Goal: Task Accomplishment & Management: Manage account settings

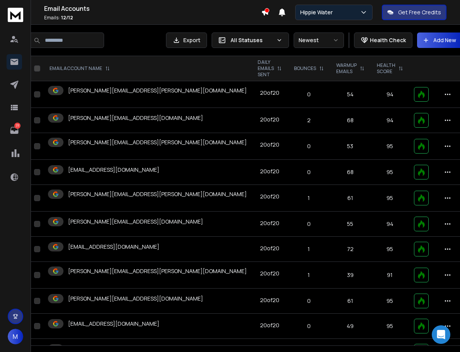
click at [335, 13] on p "Hippie Water" at bounding box center [318, 13] width 36 height 8
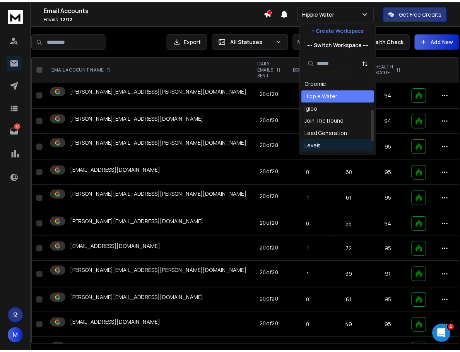
scroll to position [108, 0]
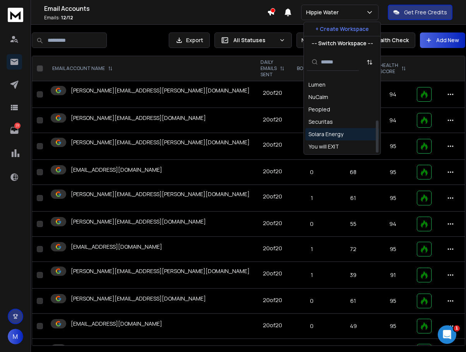
click at [353, 132] on div "Solara Energy" at bounding box center [342, 134] width 74 height 12
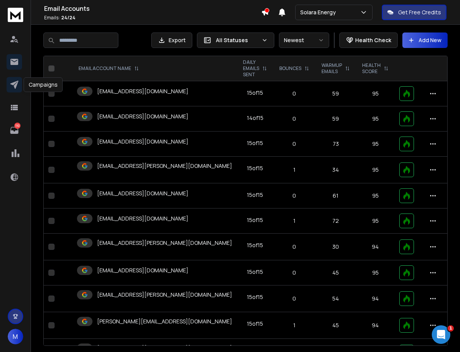
click at [21, 88] on link at bounding box center [14, 84] width 15 height 15
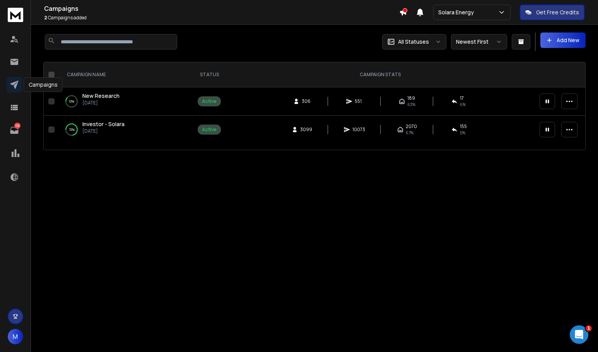
click at [125, 140] on td "72 % Investor - Solara 3 months ago" at bounding box center [125, 130] width 135 height 28
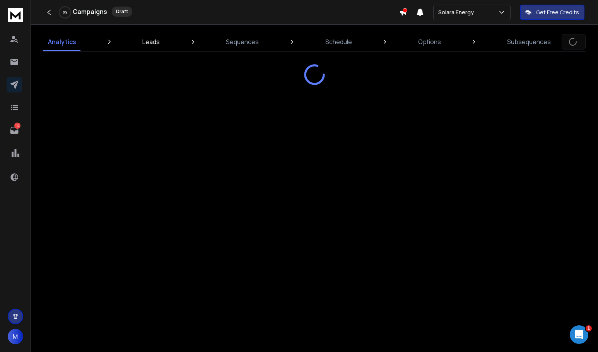
click at [150, 48] on link "Leads" at bounding box center [151, 42] width 27 height 19
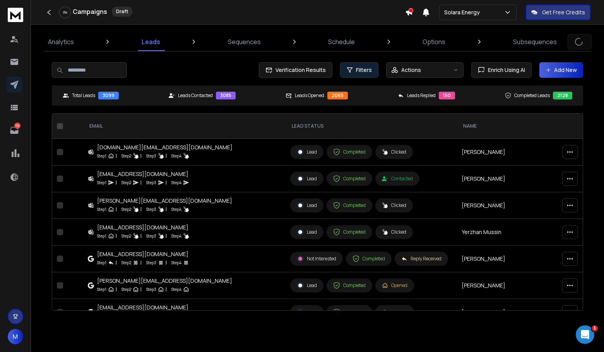
click at [365, 72] on span "Filters" at bounding box center [364, 70] width 16 height 8
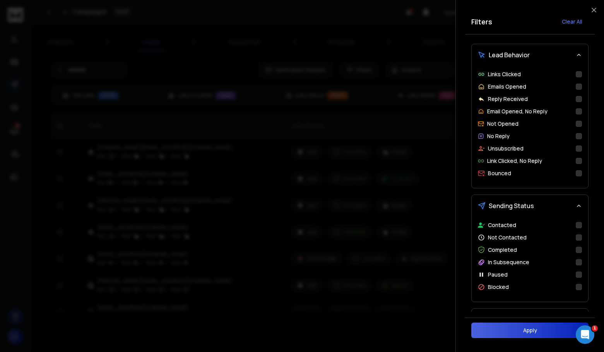
click at [466, 239] on p "Not Contacted" at bounding box center [507, 238] width 39 height 8
click at [466, 239] on button "Not Contacted" at bounding box center [579, 238] width 6 height 6
click at [466, 334] on button "Apply" at bounding box center [530, 330] width 117 height 15
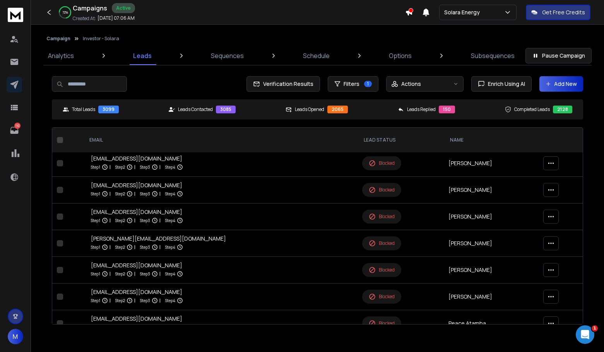
scroll to position [53, 0]
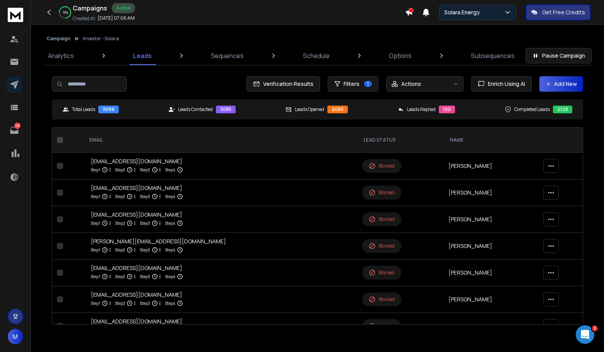
click at [466, 9] on p "Solara Energy" at bounding box center [463, 13] width 39 height 8
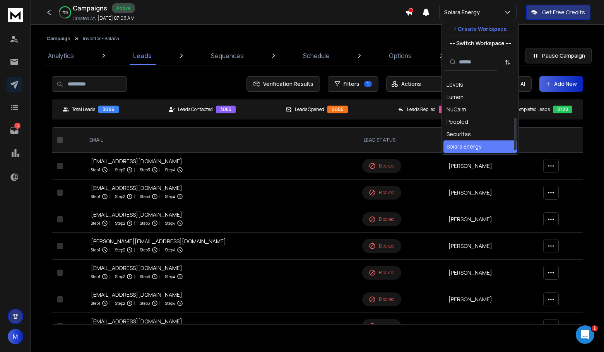
scroll to position [103, 0]
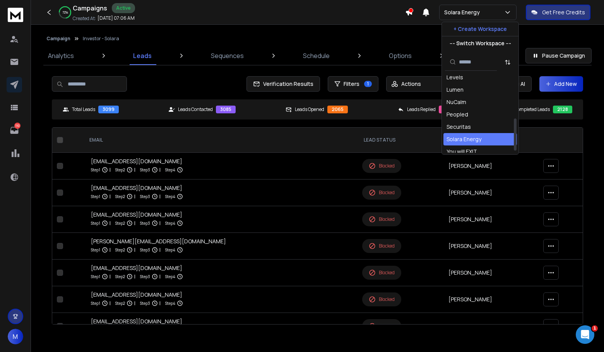
click at [466, 139] on div "Solara Energy" at bounding box center [481, 139] width 74 height 12
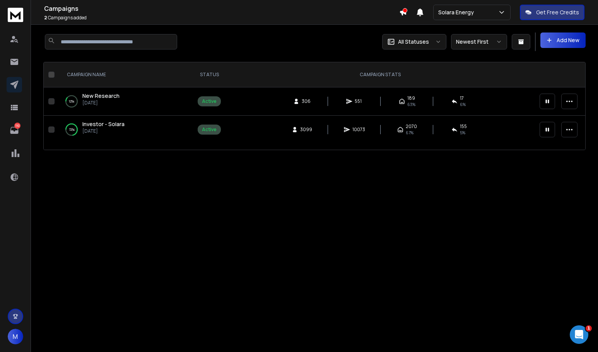
click at [97, 103] on p "[DATE]" at bounding box center [100, 103] width 37 height 6
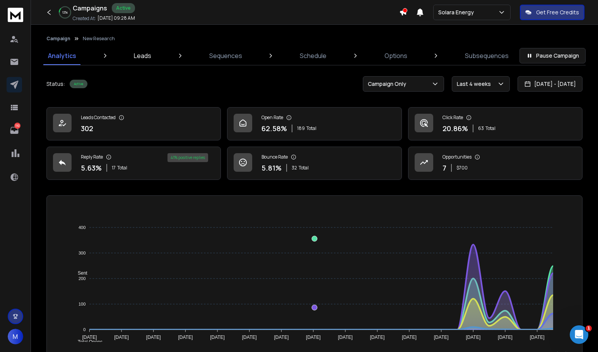
click at [134, 55] on link "Leads" at bounding box center [142, 55] width 27 height 19
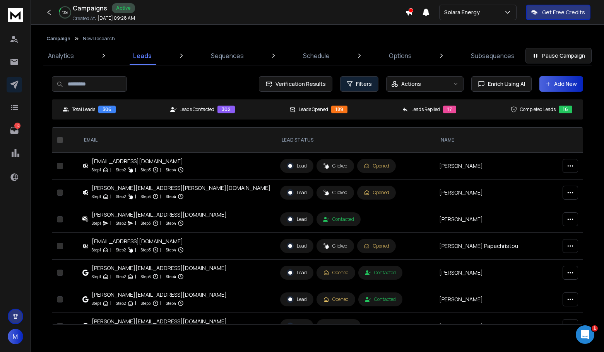
click at [355, 87] on button "Filters" at bounding box center [359, 83] width 38 height 15
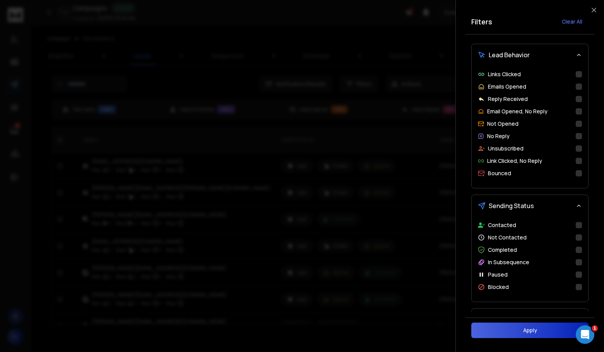
click at [511, 239] on p "Not Contacted" at bounding box center [507, 238] width 39 height 8
click at [576, 239] on button "Not Contacted" at bounding box center [579, 238] width 6 height 6
drag, startPoint x: 498, startPoint y: 330, endPoint x: 449, endPoint y: 313, distance: 51.7
click at [498, 330] on button "Apply" at bounding box center [530, 330] width 117 height 15
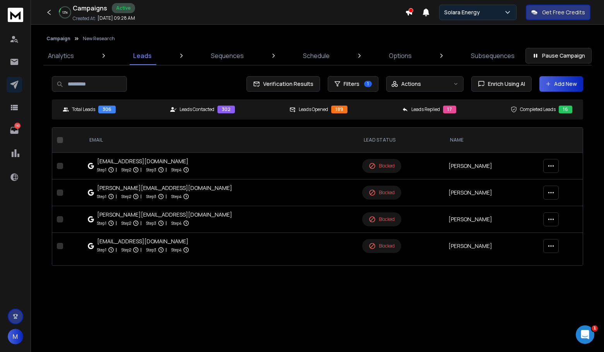
drag, startPoint x: 190, startPoint y: 0, endPoint x: 479, endPoint y: 14, distance: 289.1
click at [479, 14] on p "Solara Energy" at bounding box center [463, 13] width 39 height 8
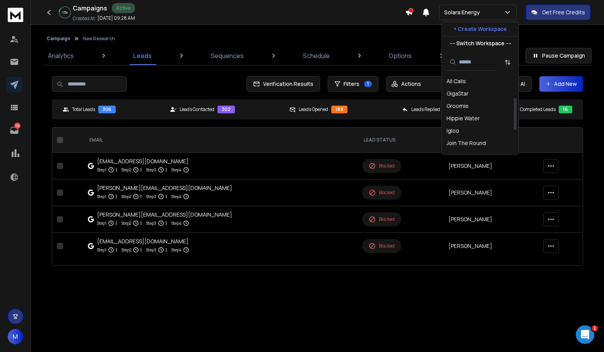
scroll to position [5, 0]
click at [471, 101] on div "GigaStar" at bounding box center [481, 101] width 74 height 12
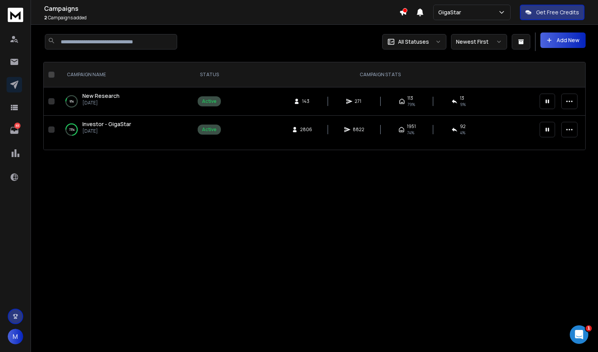
click at [142, 129] on div "73 % Investor - GigaStar 2 months ago" at bounding box center [125, 129] width 120 height 19
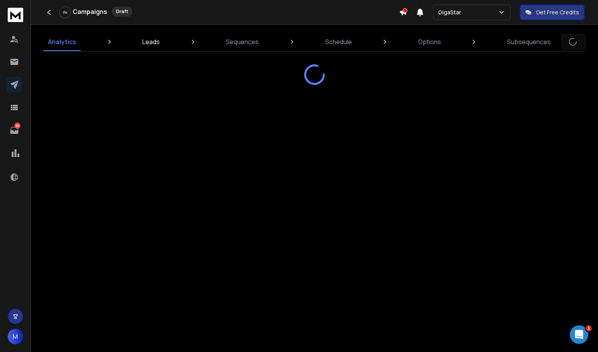
click at [154, 42] on p "Leads" at bounding box center [150, 41] width 17 height 9
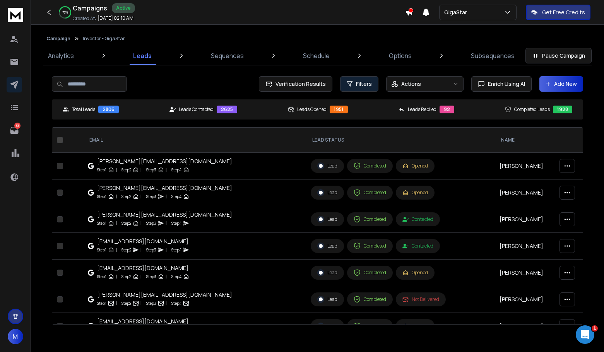
drag, startPoint x: 381, startPoint y: 80, endPoint x: 376, endPoint y: 81, distance: 4.8
click at [379, 80] on div "Verification Results Filters Actions Enrich Using AI Add New" at bounding box center [421, 83] width 324 height 15
click at [367, 82] on span "Filters" at bounding box center [364, 84] width 16 height 8
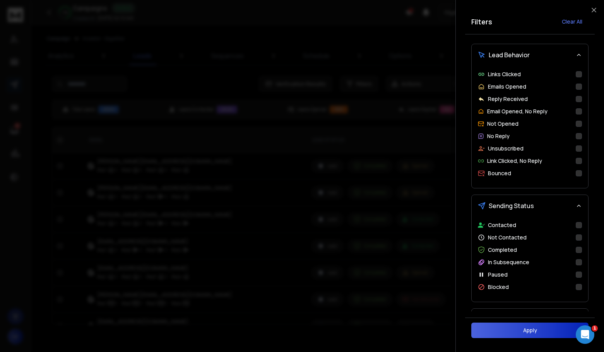
click at [502, 237] on p "Not Contacted" at bounding box center [507, 238] width 39 height 8
click at [576, 237] on button "Not Contacted" at bounding box center [579, 238] width 6 height 6
click at [509, 330] on button "Apply" at bounding box center [530, 330] width 117 height 15
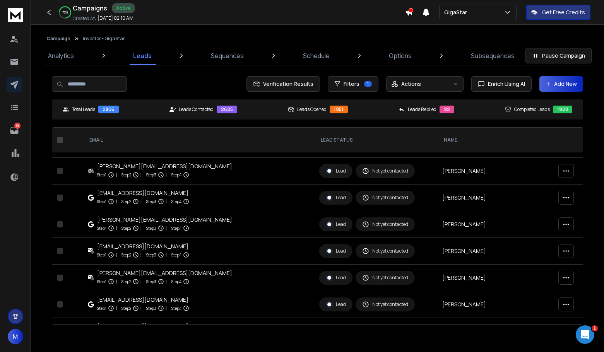
scroll to position [723, 0]
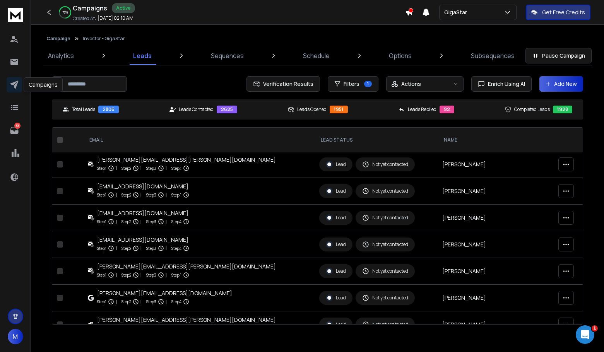
click at [15, 83] on icon at bounding box center [14, 84] width 9 height 9
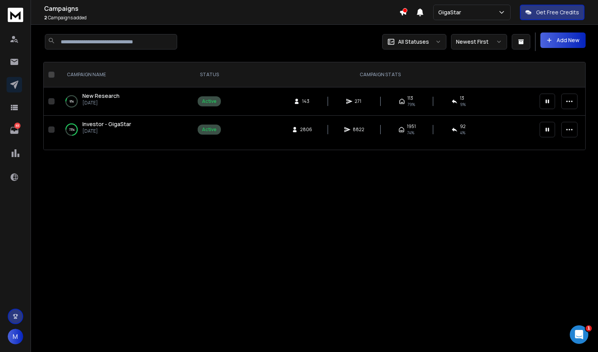
click at [106, 98] on span "New Research" at bounding box center [100, 95] width 37 height 7
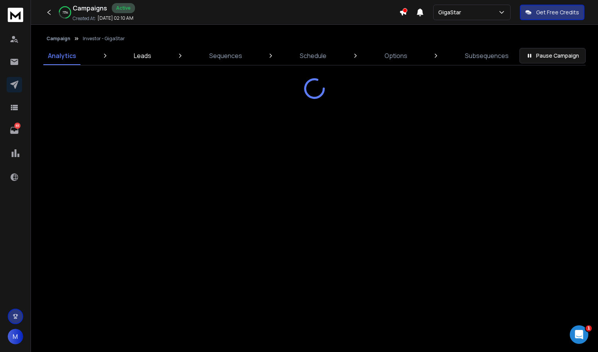
click at [146, 56] on p "Leads" at bounding box center [142, 55] width 17 height 9
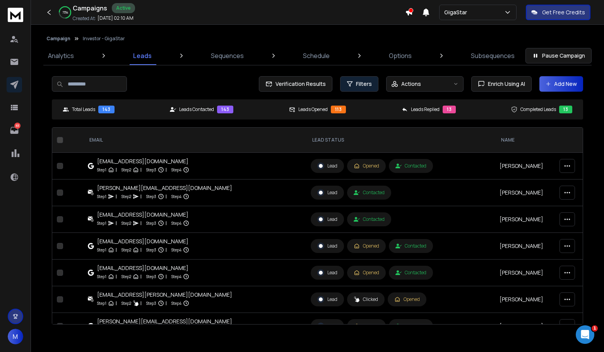
click at [372, 86] on span "Filters" at bounding box center [364, 84] width 16 height 8
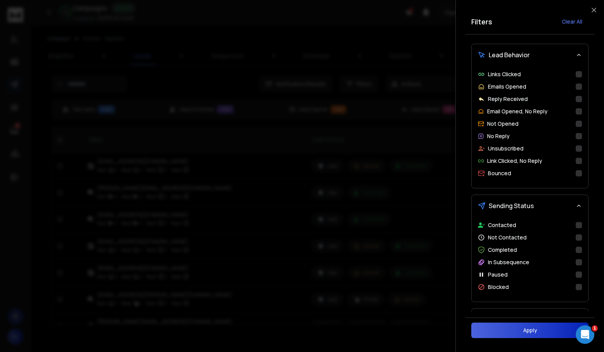
drag, startPoint x: 511, startPoint y: 238, endPoint x: 514, endPoint y: 243, distance: 5.9
click at [511, 239] on p "Not Contacted" at bounding box center [507, 238] width 39 height 8
click at [576, 239] on button "Not Contacted" at bounding box center [579, 238] width 6 height 6
click at [511, 336] on button "Apply" at bounding box center [530, 330] width 117 height 15
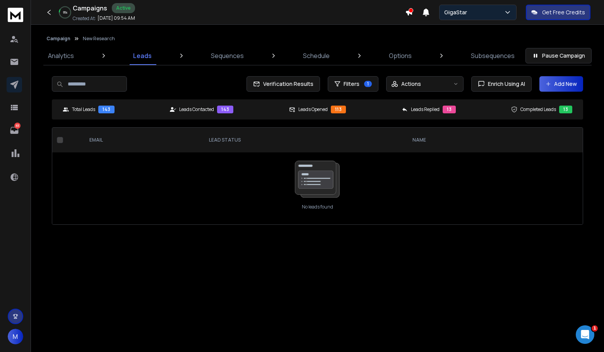
click at [463, 11] on p "GigaStar" at bounding box center [457, 13] width 26 height 8
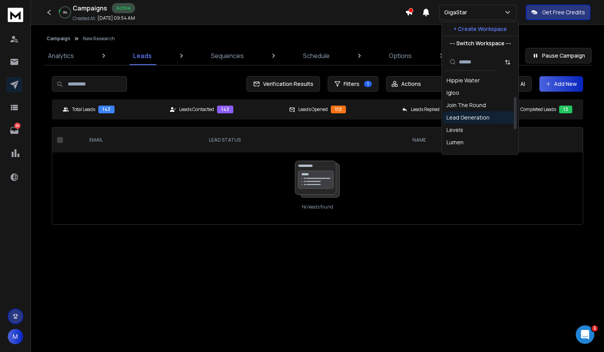
scroll to position [51, 0]
click at [476, 84] on div "Hippie Water" at bounding box center [481, 80] width 74 height 12
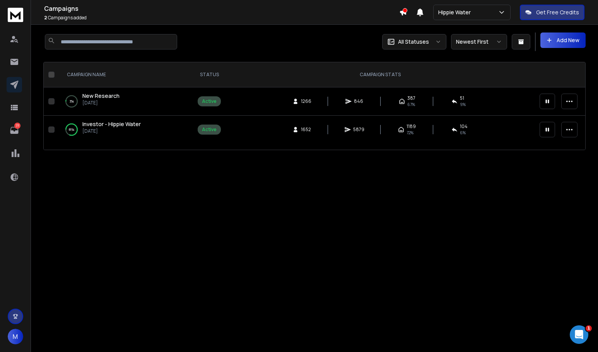
click at [108, 138] on div "Investor - Hippie Water 2 months ago" at bounding box center [111, 129] width 58 height 19
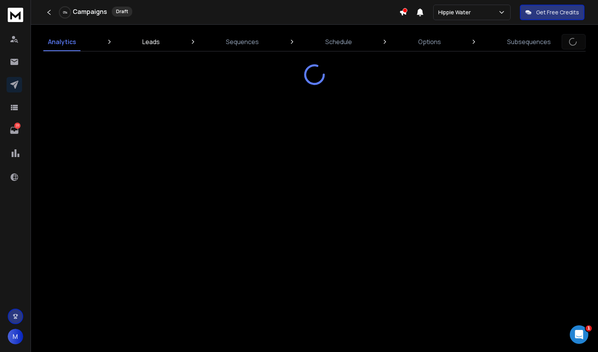
click at [149, 46] on link "Leads" at bounding box center [151, 42] width 27 height 19
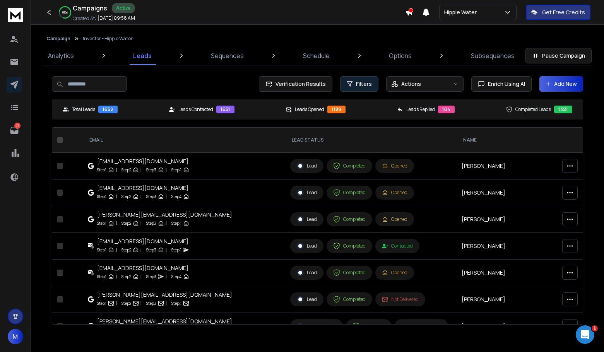
click at [368, 88] on button "Filters" at bounding box center [359, 83] width 38 height 15
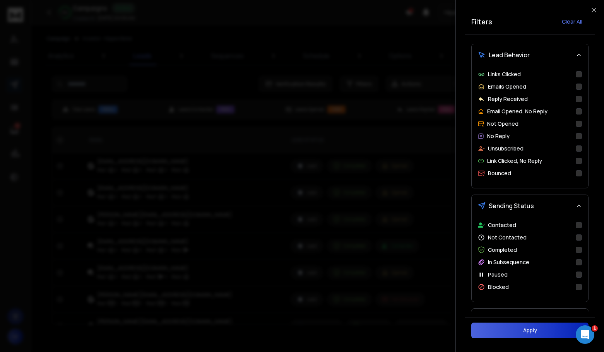
click at [517, 236] on p "Not Contacted" at bounding box center [507, 238] width 39 height 8
click at [576, 236] on button "Not Contacted" at bounding box center [579, 238] width 6 height 6
click at [529, 334] on button "Apply" at bounding box center [530, 330] width 117 height 15
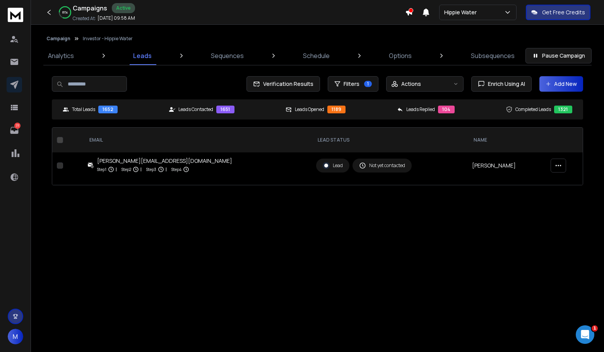
click at [106, 87] on input at bounding box center [89, 83] width 75 height 15
drag, startPoint x: 131, startPoint y: 2, endPoint x: 21, endPoint y: 81, distance: 135.8
click at [21, 81] on link at bounding box center [14, 84] width 15 height 15
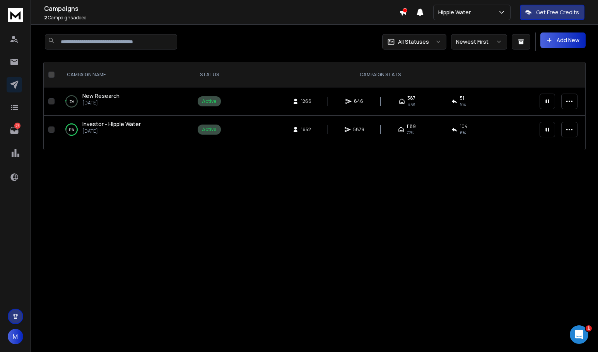
click at [99, 103] on p "6 days ago" at bounding box center [100, 103] width 37 height 6
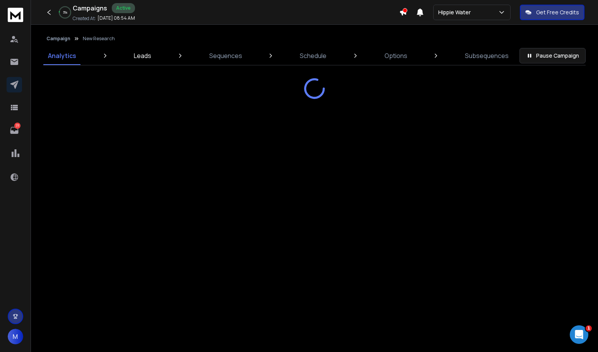
click at [141, 55] on p "Leads" at bounding box center [142, 55] width 17 height 9
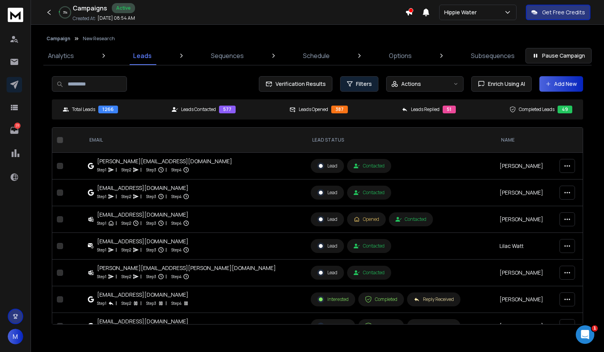
click at [360, 84] on span "Filters" at bounding box center [364, 84] width 16 height 8
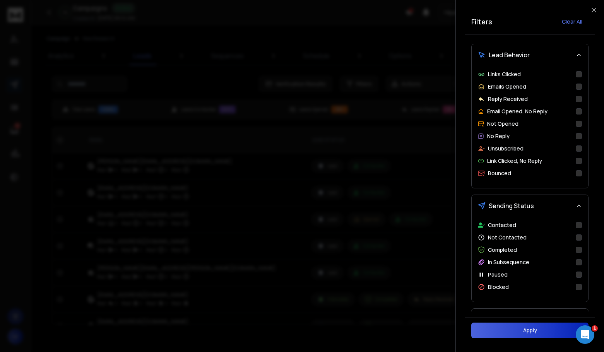
drag, startPoint x: 506, startPoint y: 239, endPoint x: 508, endPoint y: 244, distance: 5.2
click at [506, 239] on p "Not Contacted" at bounding box center [507, 238] width 39 height 8
click at [576, 239] on button "Not Contacted" at bounding box center [579, 238] width 6 height 6
click at [525, 326] on button "Apply" at bounding box center [530, 330] width 117 height 15
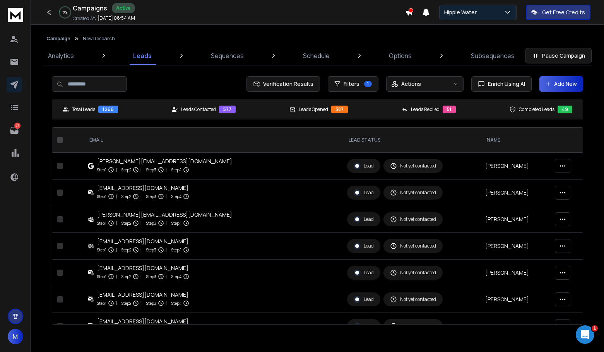
click at [484, 12] on div "Hippie Water" at bounding box center [477, 13] width 67 height 8
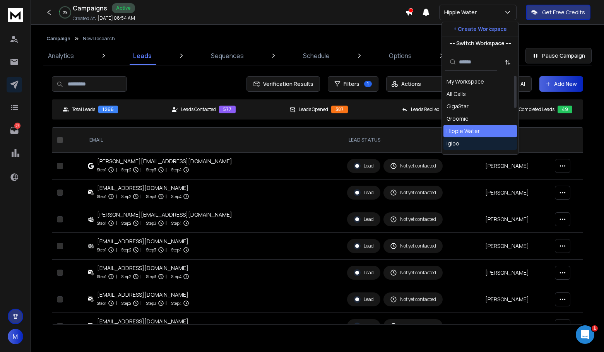
click at [470, 149] on div "Igloo" at bounding box center [481, 143] width 74 height 12
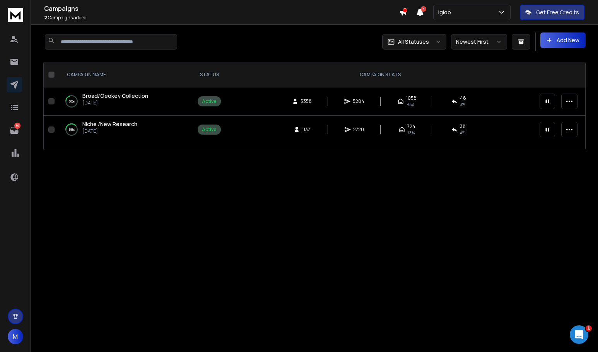
click at [147, 129] on div "38 % Niche /New Research [DATE]" at bounding box center [125, 129] width 120 height 19
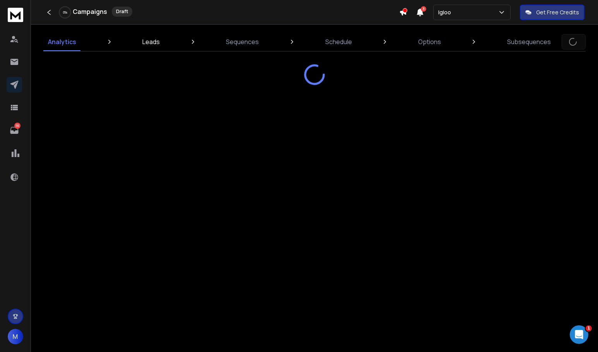
click at [145, 37] on p "Leads" at bounding box center [150, 41] width 17 height 9
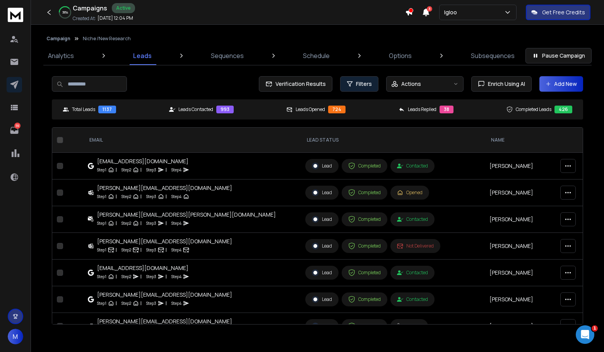
click at [366, 83] on span "Filters" at bounding box center [364, 84] width 16 height 8
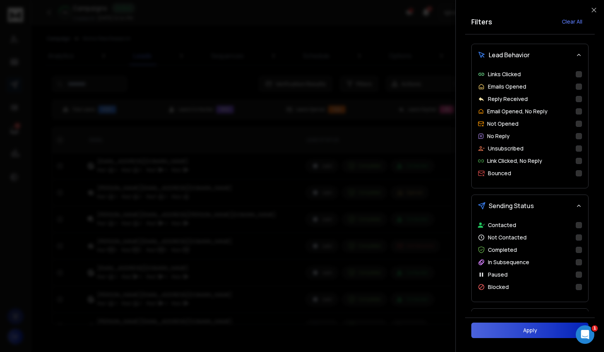
click at [505, 238] on p "Not Contacted" at bounding box center [507, 238] width 39 height 8
click at [576, 238] on button "Not Contacted" at bounding box center [579, 238] width 6 height 6
click at [525, 330] on button "Apply" at bounding box center [530, 330] width 117 height 15
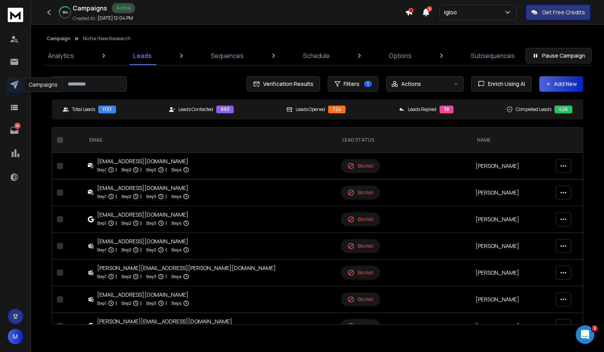
click at [17, 88] on icon at bounding box center [14, 84] width 9 height 9
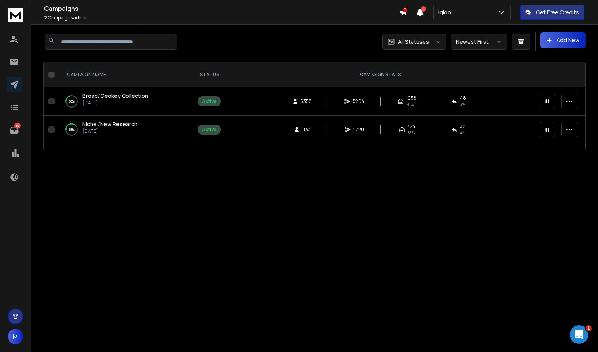
click at [113, 99] on span "Broad/Geokey Collection" at bounding box center [115, 95] width 66 height 7
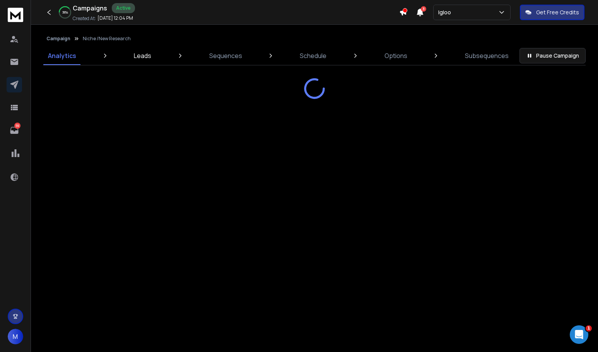
click at [153, 61] on link "Leads" at bounding box center [142, 55] width 27 height 19
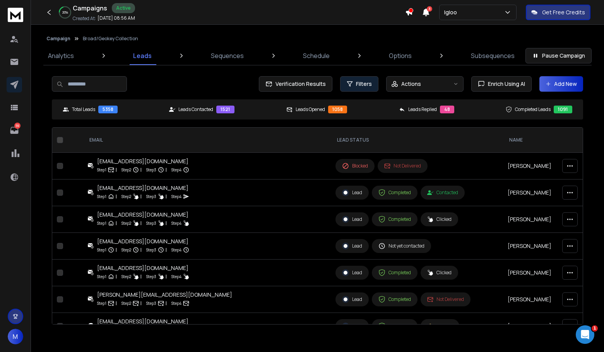
click at [354, 86] on button "Filters" at bounding box center [359, 83] width 38 height 15
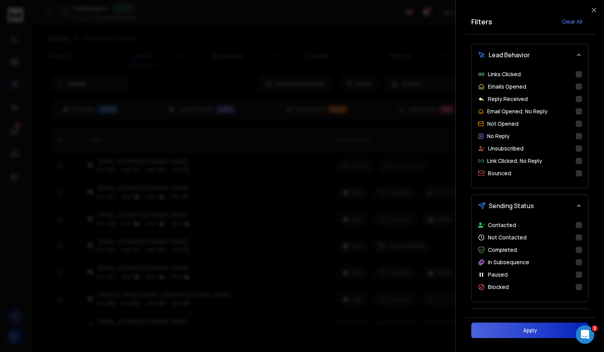
click at [495, 237] on p "Not Contacted" at bounding box center [507, 238] width 39 height 8
click at [576, 237] on button "Not Contacted" at bounding box center [579, 238] width 6 height 6
click at [514, 336] on button "Apply" at bounding box center [530, 330] width 117 height 15
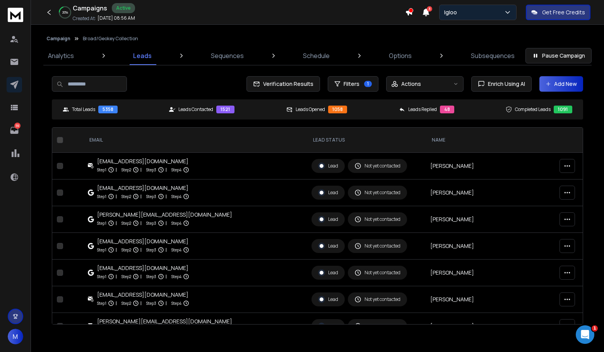
drag, startPoint x: 201, startPoint y: 0, endPoint x: 467, endPoint y: 13, distance: 267.0
click at [467, 13] on div "Igloo" at bounding box center [477, 13] width 67 height 8
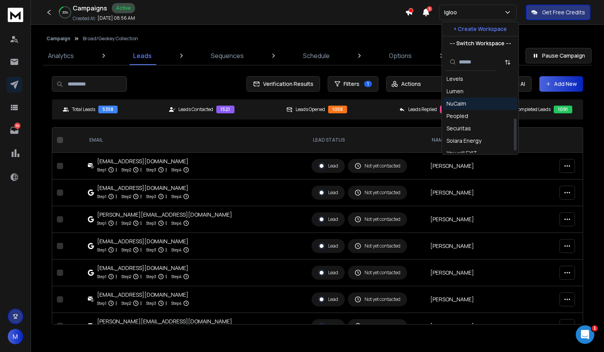
scroll to position [103, 0]
click at [487, 127] on div "Securitas" at bounding box center [481, 127] width 74 height 12
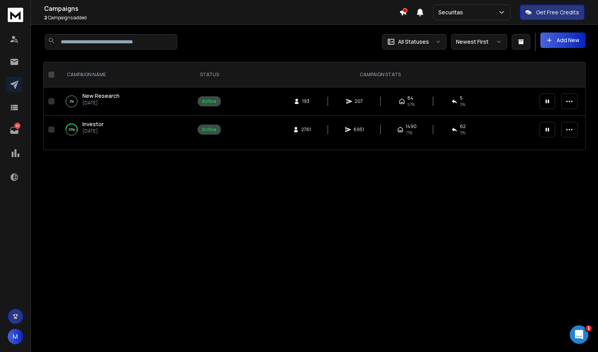
click at [132, 135] on div "55 % Investor [DATE]" at bounding box center [125, 129] width 120 height 19
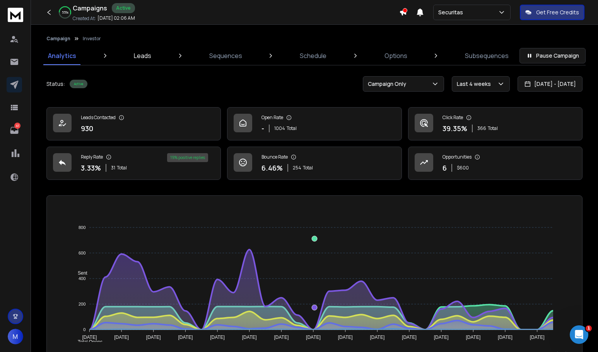
click at [149, 53] on p "Leads" at bounding box center [142, 55] width 17 height 9
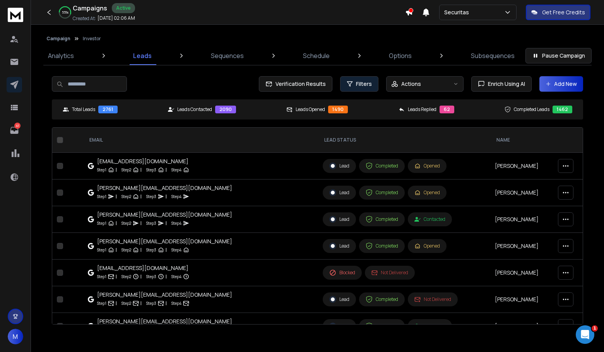
click at [352, 82] on polygon "button" at bounding box center [350, 84] width 5 height 5
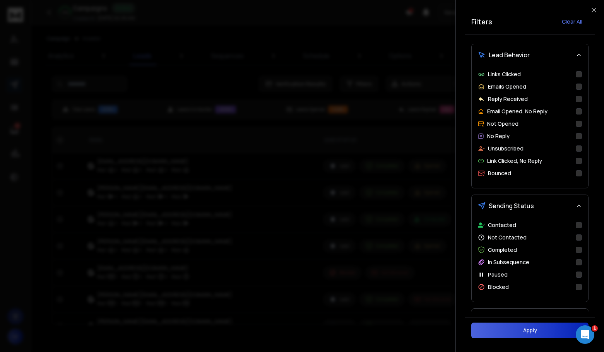
click at [506, 239] on p "Not Contacted" at bounding box center [507, 238] width 39 height 8
click at [576, 239] on button "Not Contacted" at bounding box center [579, 238] width 6 height 6
click at [513, 325] on button "Apply" at bounding box center [530, 330] width 117 height 15
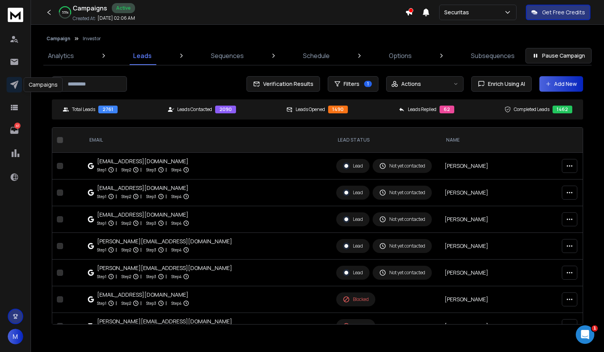
click at [19, 91] on link at bounding box center [14, 84] width 15 height 15
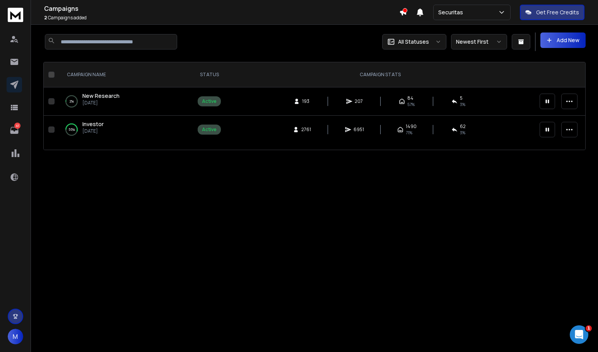
click at [111, 105] on p "[DATE]" at bounding box center [100, 103] width 37 height 6
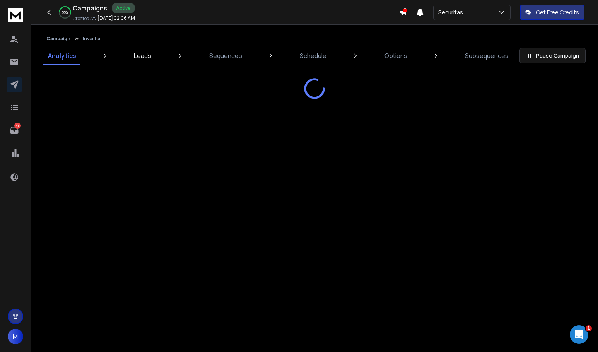
click at [147, 53] on p "Leads" at bounding box center [142, 55] width 17 height 9
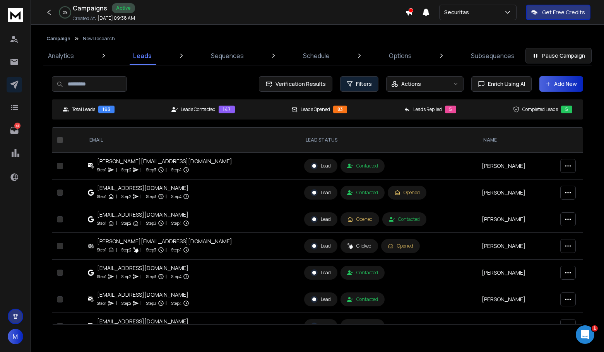
click at [376, 88] on button "Filters" at bounding box center [359, 83] width 38 height 15
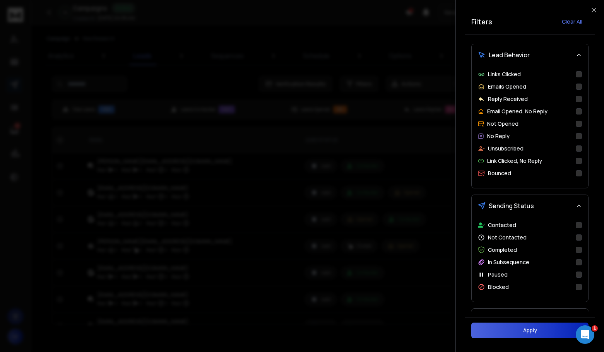
click at [516, 238] on p "Not Contacted" at bounding box center [507, 238] width 39 height 8
click at [576, 238] on button "Not Contacted" at bounding box center [579, 238] width 6 height 6
click at [522, 334] on button "Apply" at bounding box center [530, 330] width 117 height 15
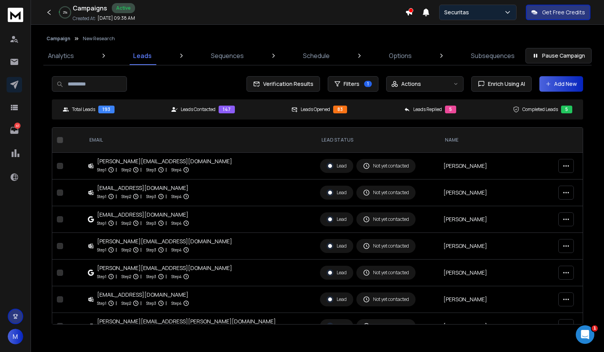
click at [469, 13] on p "Securitas" at bounding box center [458, 13] width 28 height 8
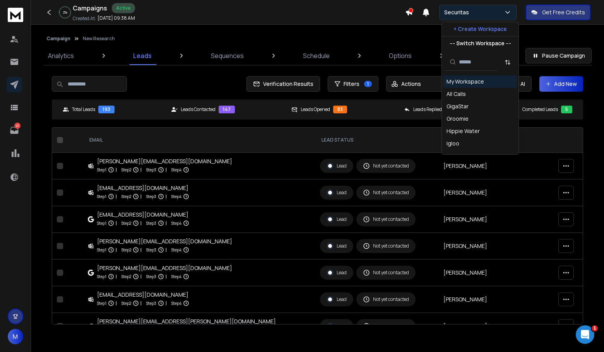
click at [469, 13] on p "Securitas" at bounding box center [458, 13] width 28 height 8
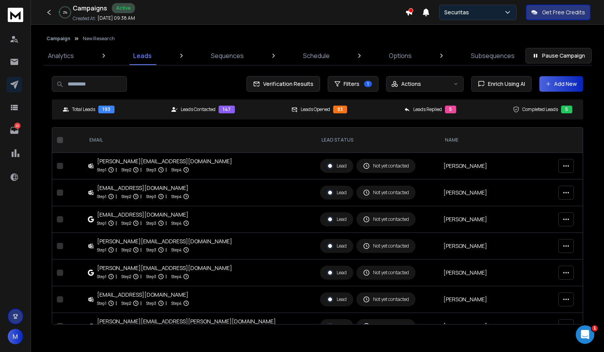
drag, startPoint x: 248, startPoint y: 0, endPoint x: 472, endPoint y: 12, distance: 224.4
click at [472, 12] on p "Securitas" at bounding box center [458, 13] width 28 height 8
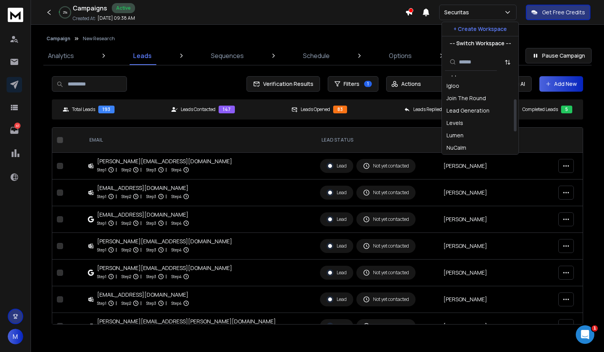
scroll to position [57, 0]
click at [467, 123] on div "Levels" at bounding box center [481, 124] width 74 height 12
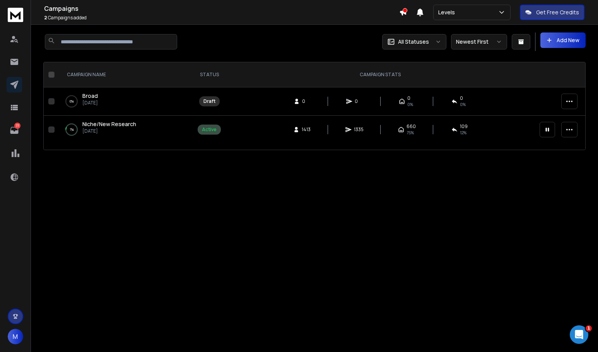
click at [128, 135] on div "Niche/New Research [DATE]" at bounding box center [109, 129] width 54 height 19
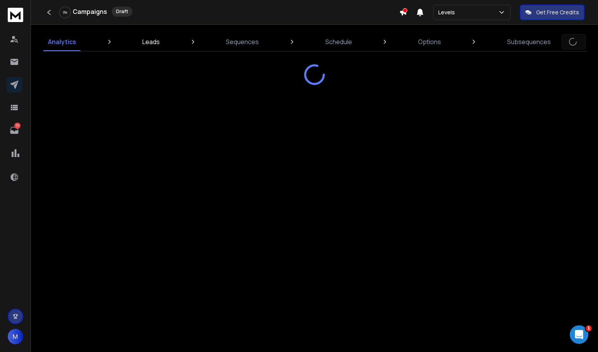
click at [153, 46] on p "Leads" at bounding box center [150, 41] width 17 height 9
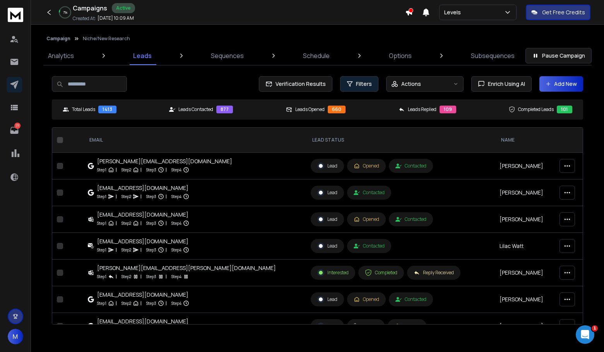
click at [372, 88] on button "Filters" at bounding box center [359, 83] width 38 height 15
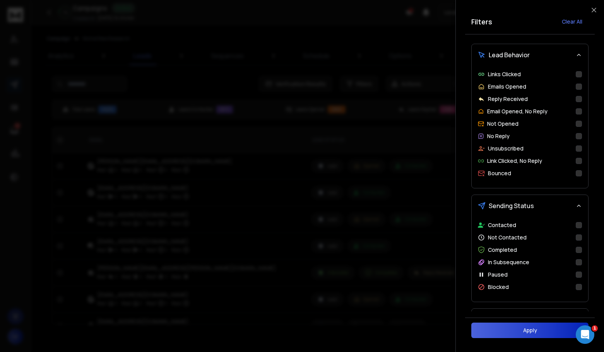
click at [522, 238] on p "Not Contacted" at bounding box center [507, 238] width 39 height 8
click at [576, 238] on button "Not Contacted" at bounding box center [579, 238] width 6 height 6
click at [527, 326] on button "Apply" at bounding box center [530, 330] width 117 height 15
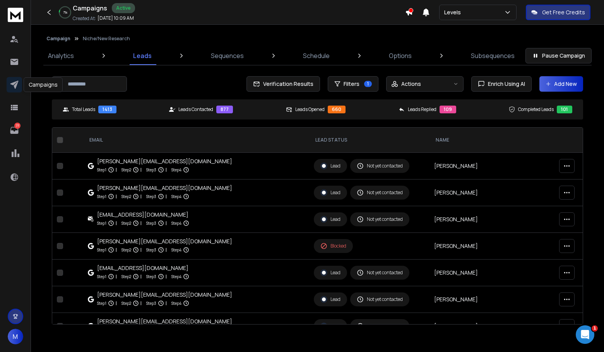
click at [15, 87] on icon at bounding box center [14, 85] width 8 height 8
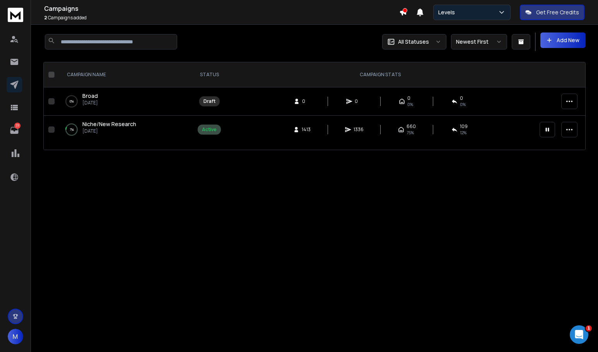
click at [449, 12] on p "Levels" at bounding box center [449, 13] width 20 height 8
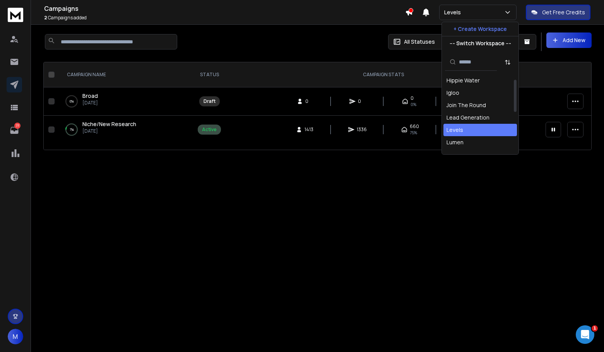
scroll to position [51, 0]
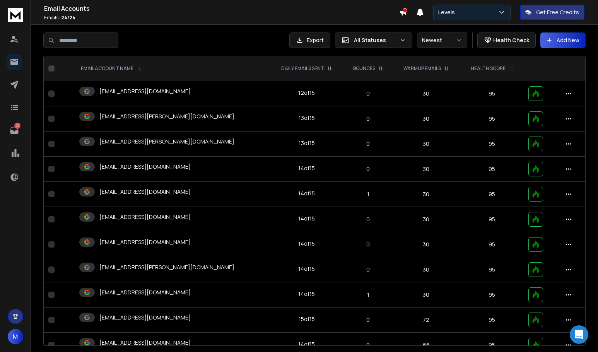
click at [462, 19] on button "Levels" at bounding box center [472, 12] width 77 height 15
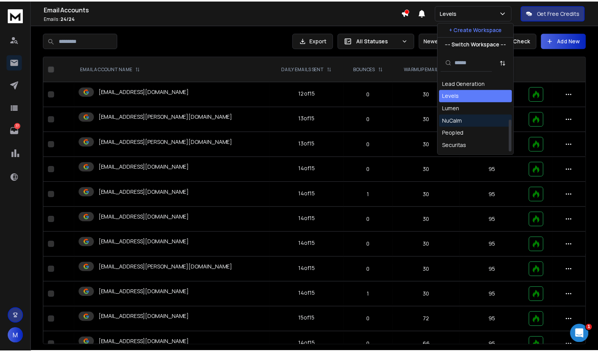
scroll to position [108, 0]
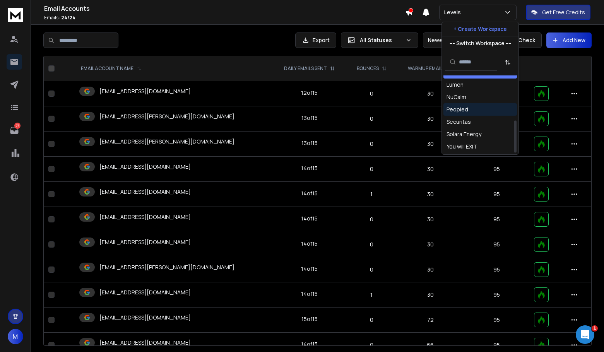
click at [477, 115] on div "Peopled" at bounding box center [481, 109] width 74 height 12
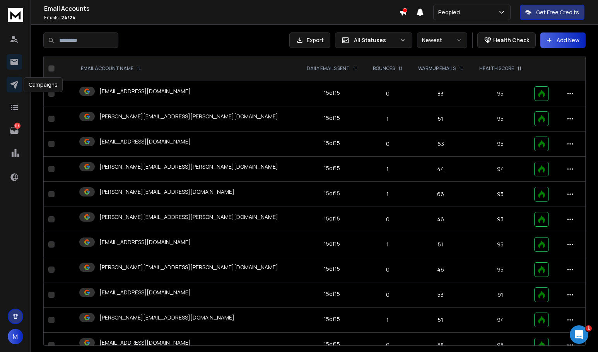
click at [18, 87] on icon at bounding box center [14, 84] width 9 height 9
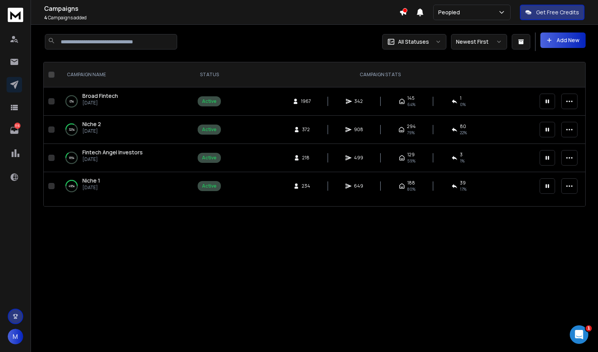
click at [113, 187] on div "49 % Niche 1 [DATE]" at bounding box center [125, 186] width 120 height 19
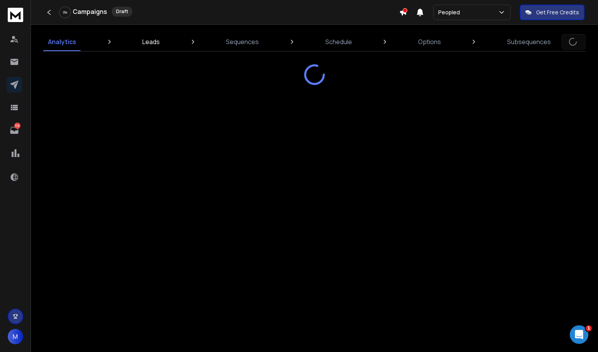
click at [149, 46] on link "Leads" at bounding box center [151, 42] width 27 height 19
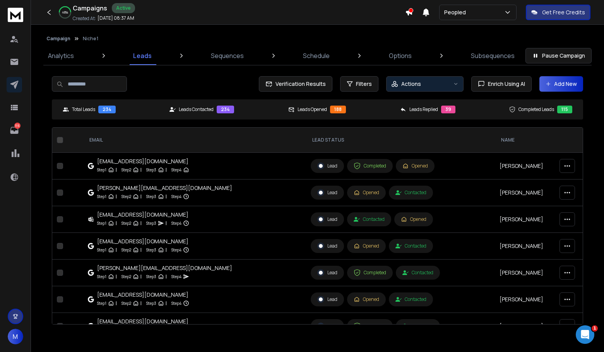
click at [398, 84] on icon "button" at bounding box center [394, 84] width 7 height 7
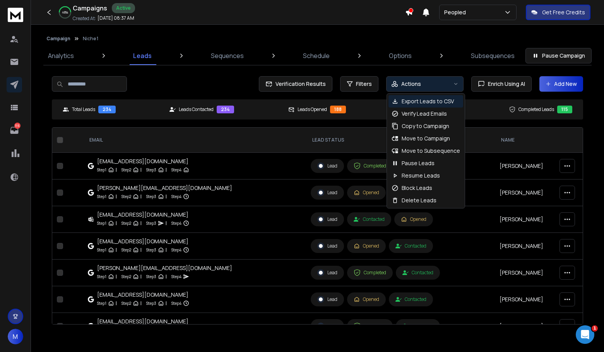
click at [398, 84] on icon "button" at bounding box center [394, 84] width 7 height 7
click at [361, 81] on span "Filters" at bounding box center [364, 84] width 16 height 8
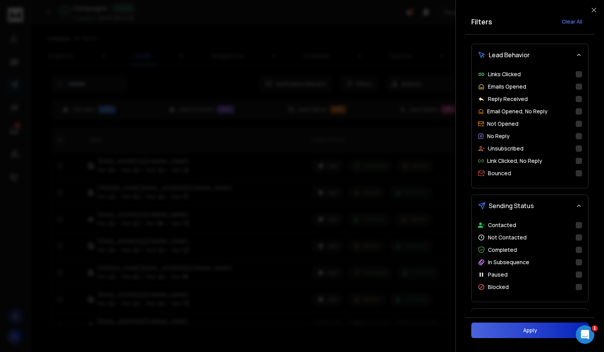
click at [503, 239] on p "Not Contacted" at bounding box center [507, 238] width 39 height 8
click at [576, 239] on button "Not Contacted" at bounding box center [579, 238] width 6 height 6
click at [507, 334] on button "Apply" at bounding box center [530, 330] width 117 height 15
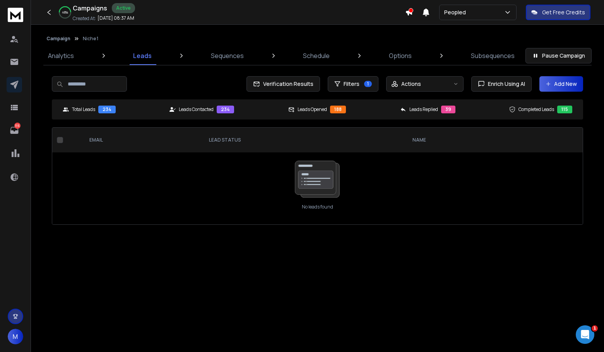
click at [147, 62] on link "Leads" at bounding box center [143, 55] width 28 height 19
click at [18, 89] on icon at bounding box center [14, 84] width 9 height 9
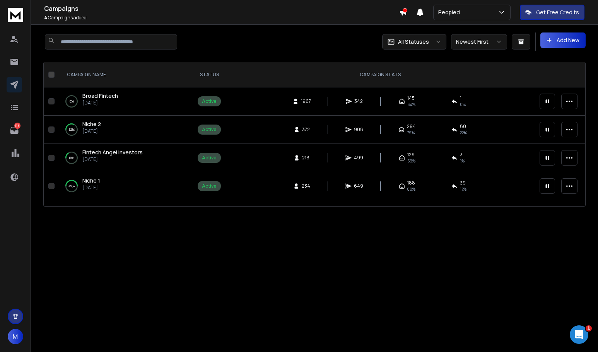
click at [107, 158] on p "[DATE]" at bounding box center [112, 159] width 60 height 6
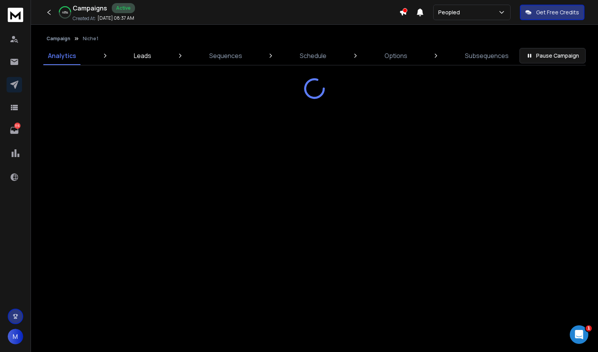
click at [142, 57] on p "Leads" at bounding box center [142, 55] width 17 height 9
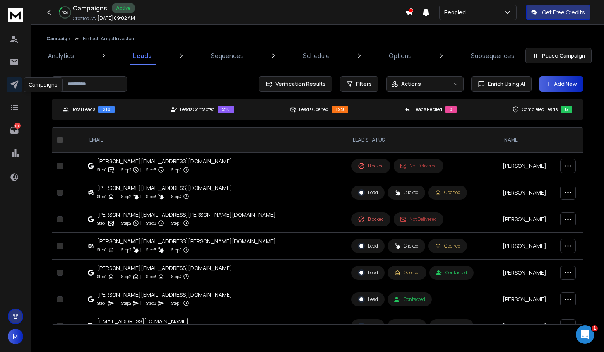
click at [15, 89] on icon at bounding box center [14, 84] width 9 height 9
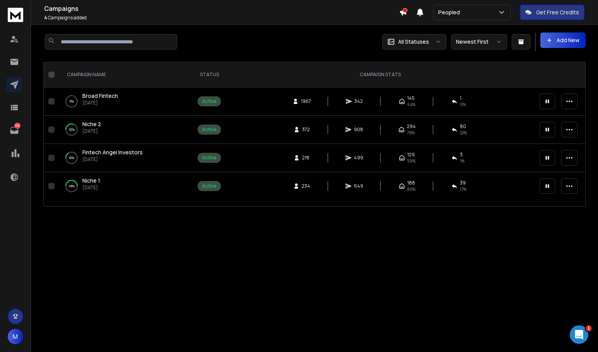
click at [101, 132] on p "[DATE]" at bounding box center [91, 131] width 19 height 6
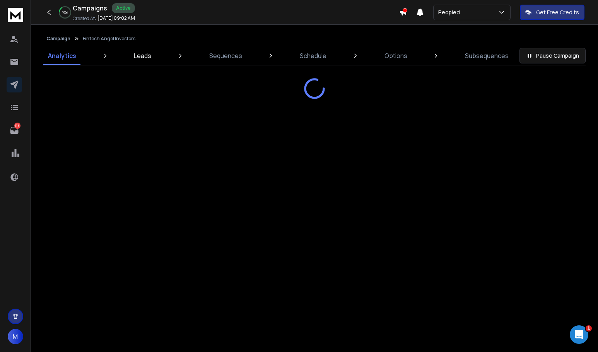
click at [141, 60] on p "Leads" at bounding box center [142, 55] width 17 height 9
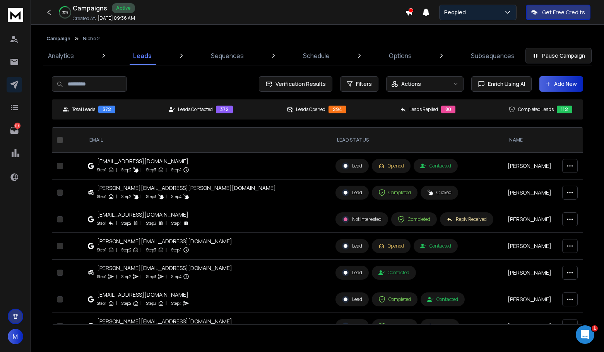
click at [489, 10] on div "Peopled" at bounding box center [477, 13] width 67 height 8
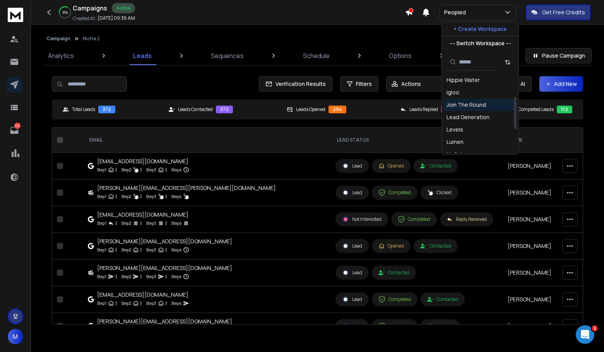
scroll to position [51, 0]
click at [477, 137] on div "Lumen" at bounding box center [481, 141] width 74 height 12
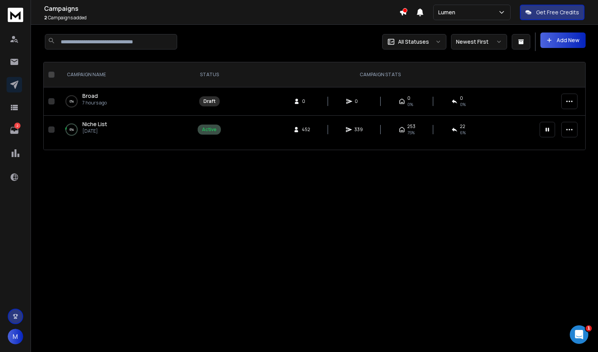
click at [116, 130] on div "6 % Niche List [DATE]" at bounding box center [125, 129] width 120 height 19
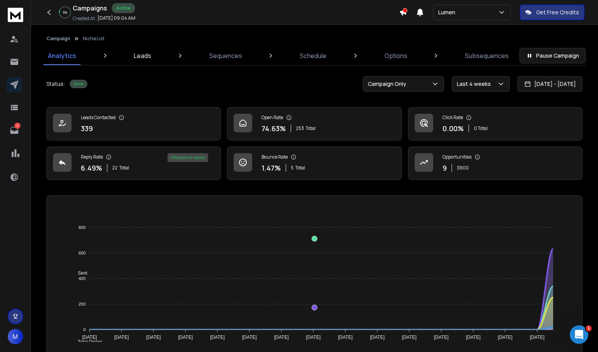
click at [147, 57] on p "Leads" at bounding box center [142, 55] width 17 height 9
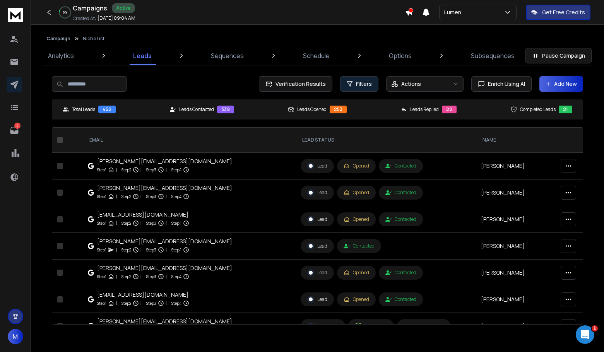
click at [368, 81] on span "Filters" at bounding box center [364, 84] width 16 height 8
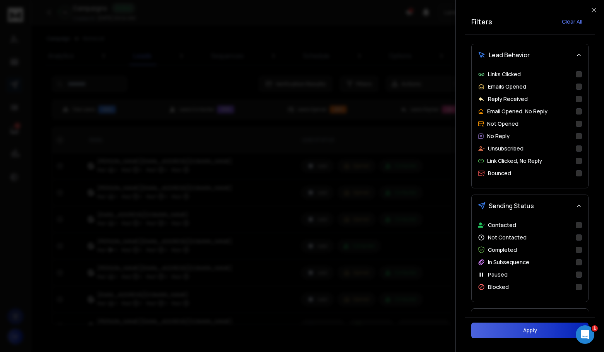
click at [520, 234] on p "Not Contacted" at bounding box center [507, 238] width 39 height 8
click at [576, 235] on button "Not Contacted" at bounding box center [579, 238] width 6 height 6
click at [507, 329] on button "Apply" at bounding box center [530, 330] width 117 height 15
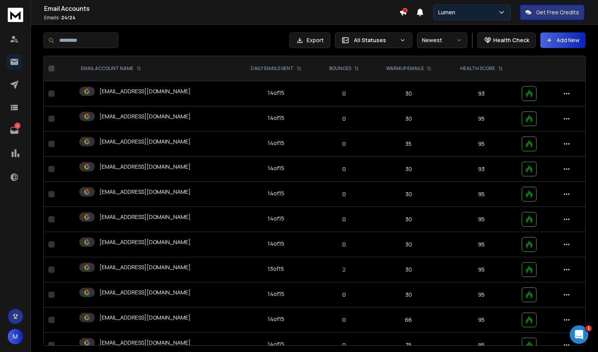
click at [486, 10] on div "Lumen" at bounding box center [472, 13] width 67 height 8
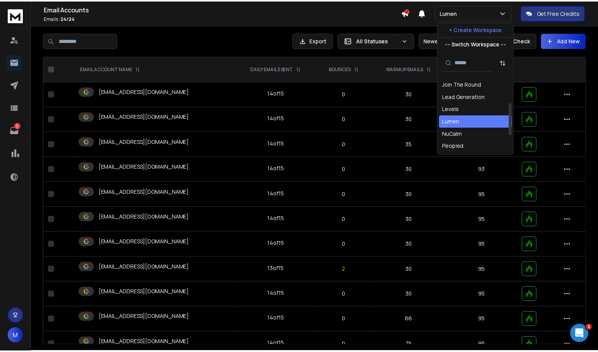
scroll to position [108, 0]
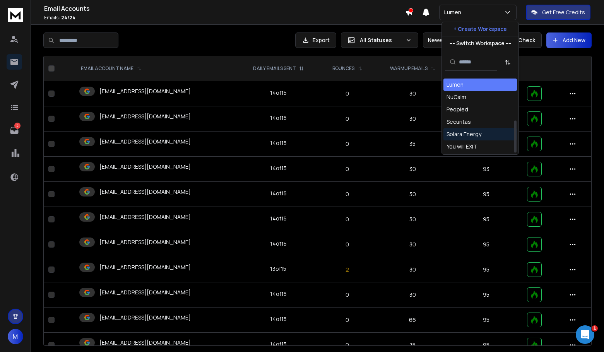
click at [477, 132] on div "Solara Energy" at bounding box center [464, 134] width 35 height 8
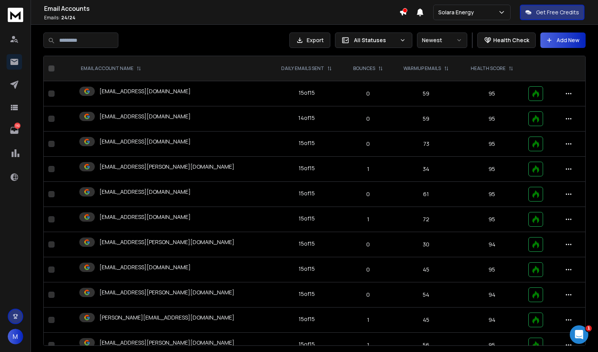
click at [24, 88] on div at bounding box center [16, 86] width 18 height 18
click at [22, 88] on body "Your warmest leads are on your site – Turn visits into conversations Reach Out …" at bounding box center [299, 176] width 598 height 352
click at [21, 87] on link at bounding box center [14, 84] width 15 height 15
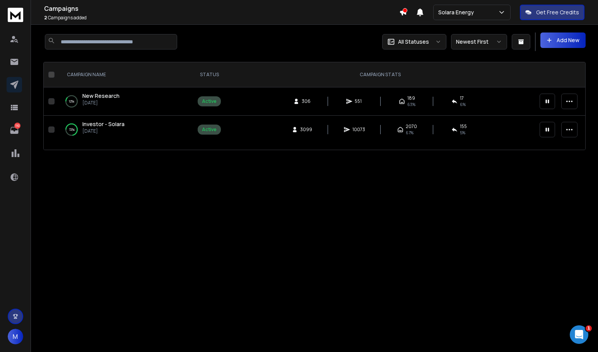
click at [110, 103] on p "[DATE]" at bounding box center [100, 103] width 37 height 6
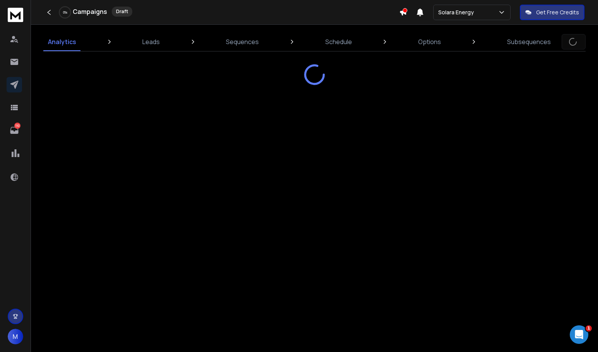
click at [146, 51] on div "Analytics Leads Sequences Schedule Options Subsequences" at bounding box center [314, 225] width 543 height 385
click at [148, 47] on link "Leads" at bounding box center [151, 42] width 27 height 19
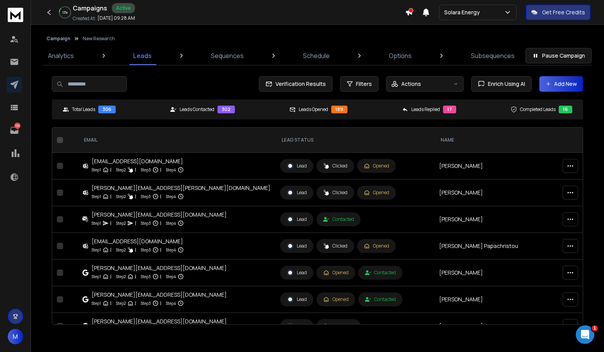
drag, startPoint x: 547, startPoint y: 84, endPoint x: 566, endPoint y: 30, distance: 57.0
click at [547, 84] on icon at bounding box center [548, 83] width 5 height 5
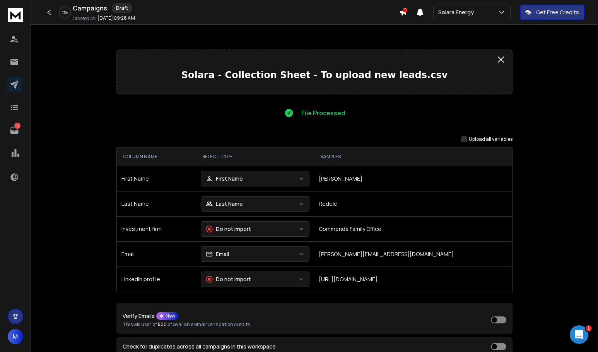
click at [252, 97] on div "Solara - Collection Sheet - To upload new leads.csv File Processed Upload all v…" at bounding box center [315, 230] width 396 height 360
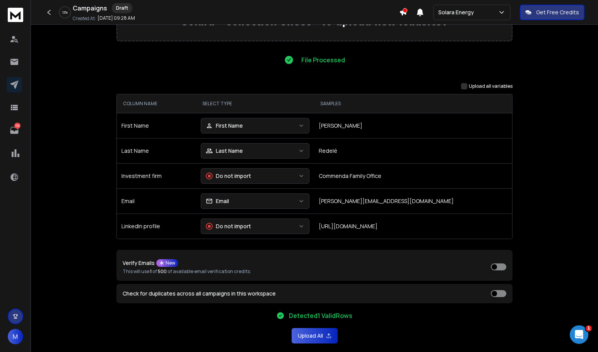
scroll to position [57, 0]
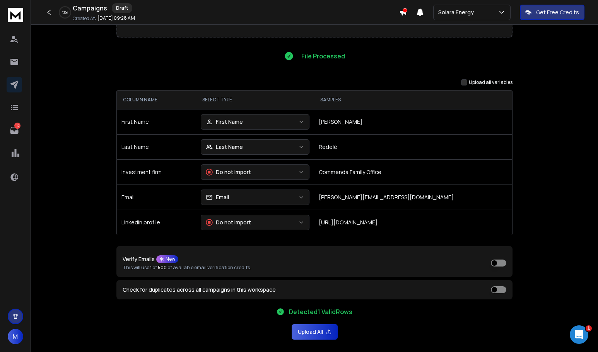
click at [313, 329] on button "Upload All" at bounding box center [315, 331] width 46 height 15
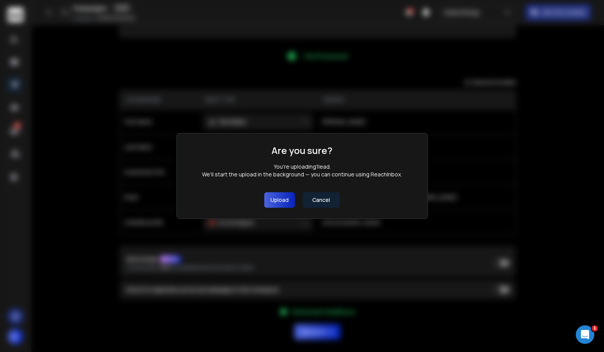
click at [305, 202] on button "Cancel" at bounding box center [321, 199] width 37 height 15
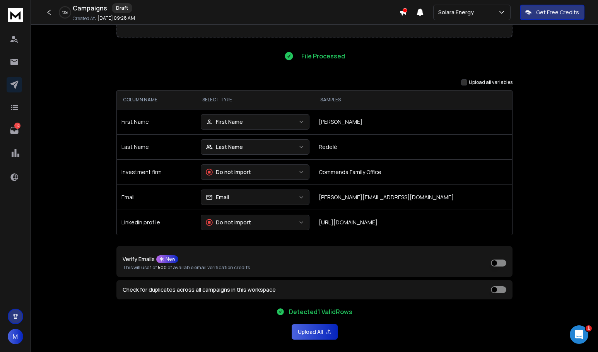
click at [309, 331] on button "Upload All" at bounding box center [315, 331] width 46 height 15
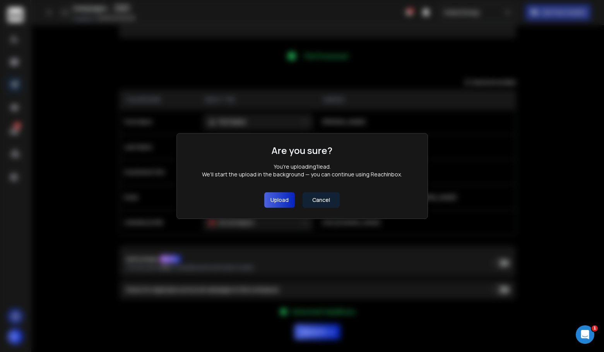
click at [285, 201] on button "Upload" at bounding box center [279, 199] width 31 height 15
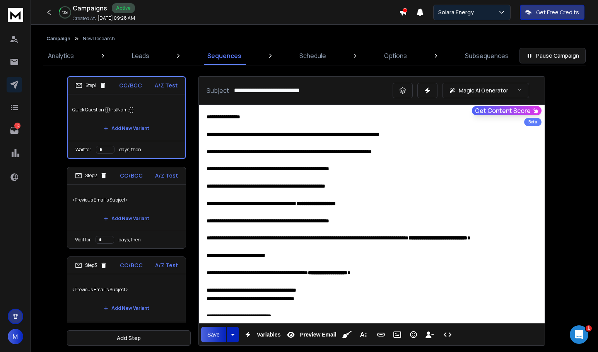
click at [452, 12] on p "Solara Energy" at bounding box center [458, 13] width 39 height 8
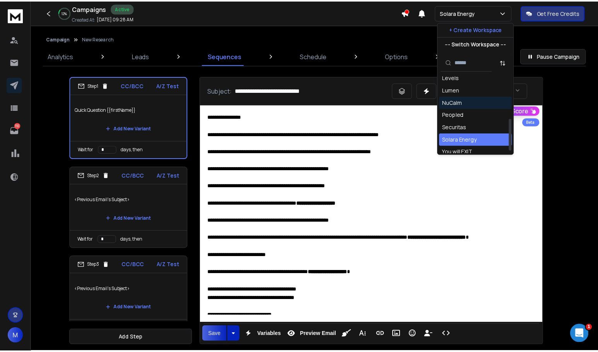
scroll to position [108, 0]
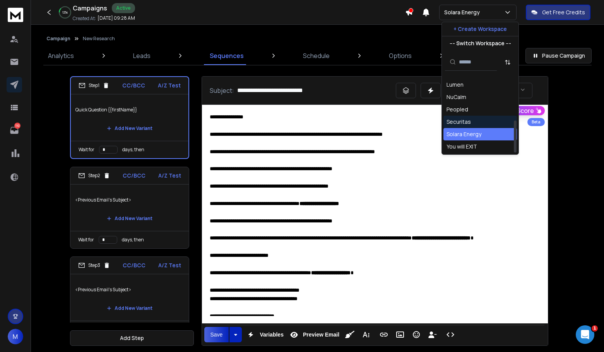
click at [496, 122] on div "Securitas" at bounding box center [481, 122] width 74 height 12
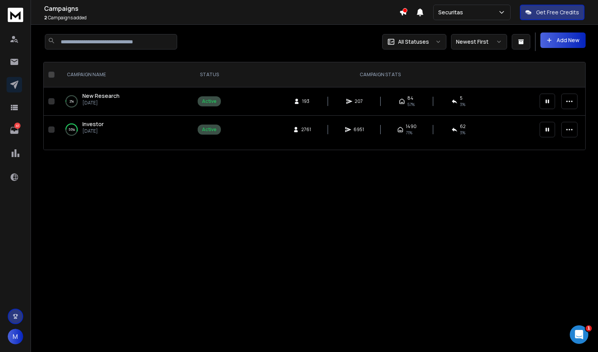
click at [142, 103] on div "2 % New Research [DATE]" at bounding box center [125, 101] width 120 height 19
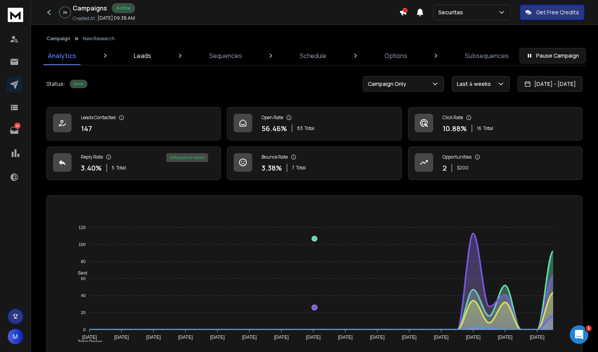
click at [147, 53] on p "Leads" at bounding box center [142, 55] width 17 height 9
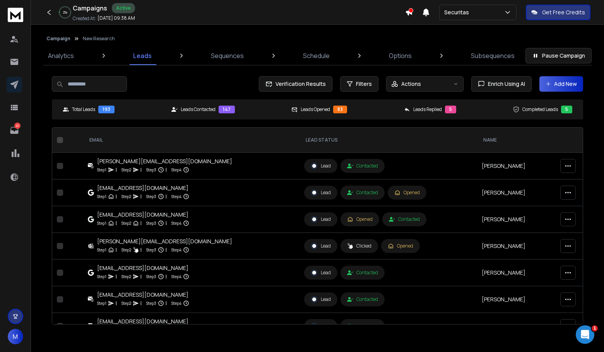
click at [554, 90] on button "Add New" at bounding box center [562, 83] width 44 height 15
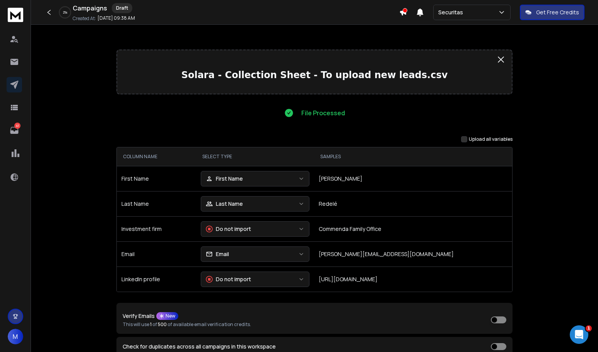
click at [242, 118] on div "Solara - Collection Sheet - To upload new leads.csv File Processed Upload all v…" at bounding box center [315, 230] width 396 height 360
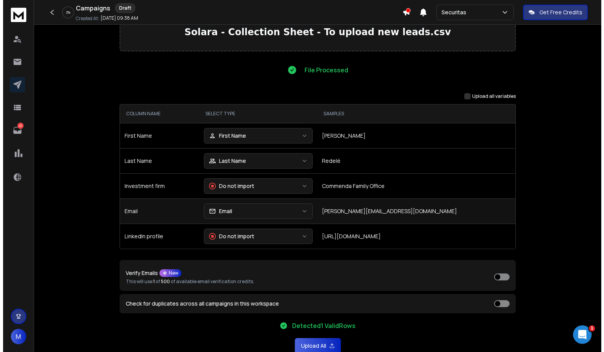
scroll to position [57, 0]
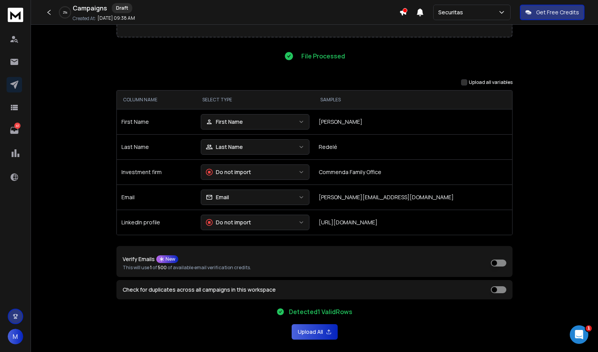
click at [309, 335] on button "Upload All" at bounding box center [315, 331] width 46 height 15
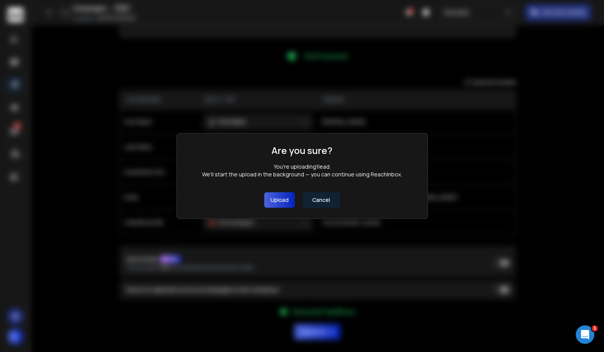
click at [317, 202] on button "Cancel" at bounding box center [321, 199] width 37 height 15
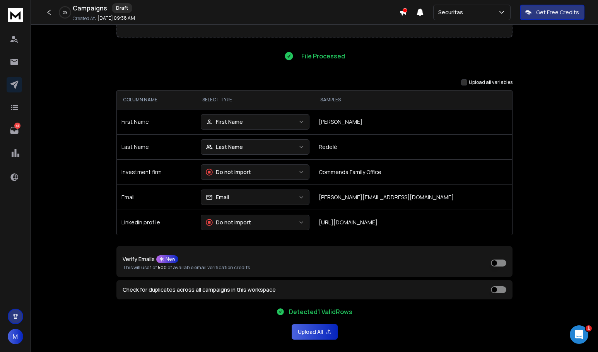
click at [314, 334] on button "Upload All" at bounding box center [315, 331] width 46 height 15
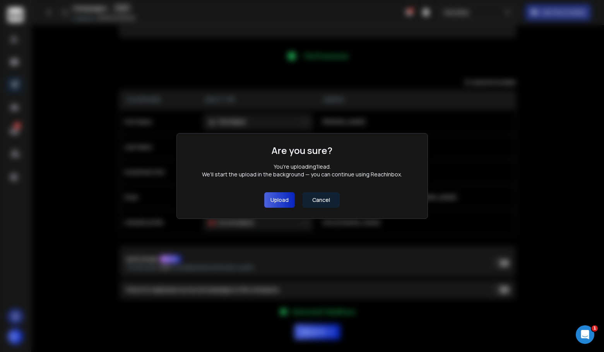
click at [279, 197] on button "Upload" at bounding box center [279, 199] width 31 height 15
